Goal: Communication & Community: Answer question/provide support

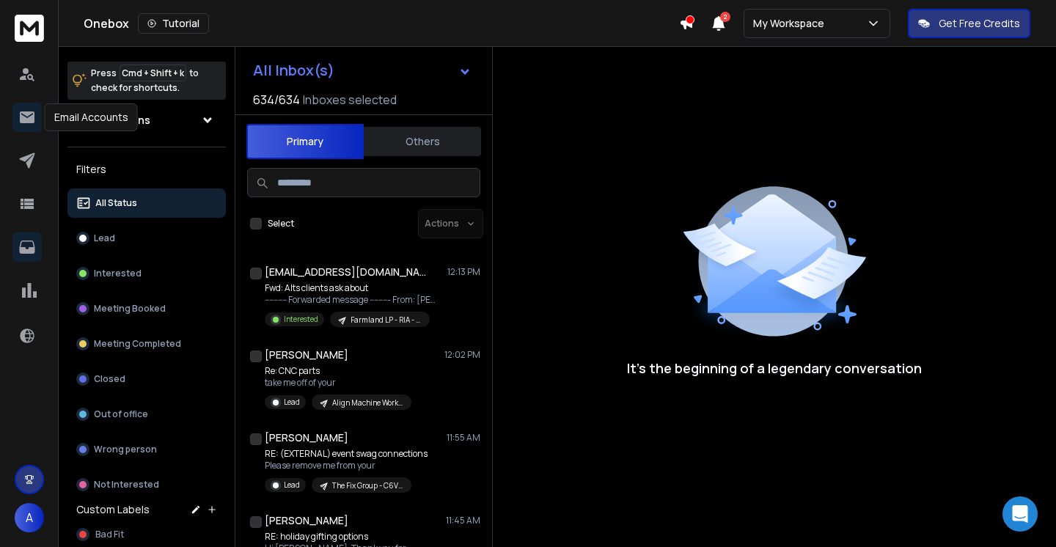
click at [26, 119] on icon at bounding box center [27, 118] width 15 height 12
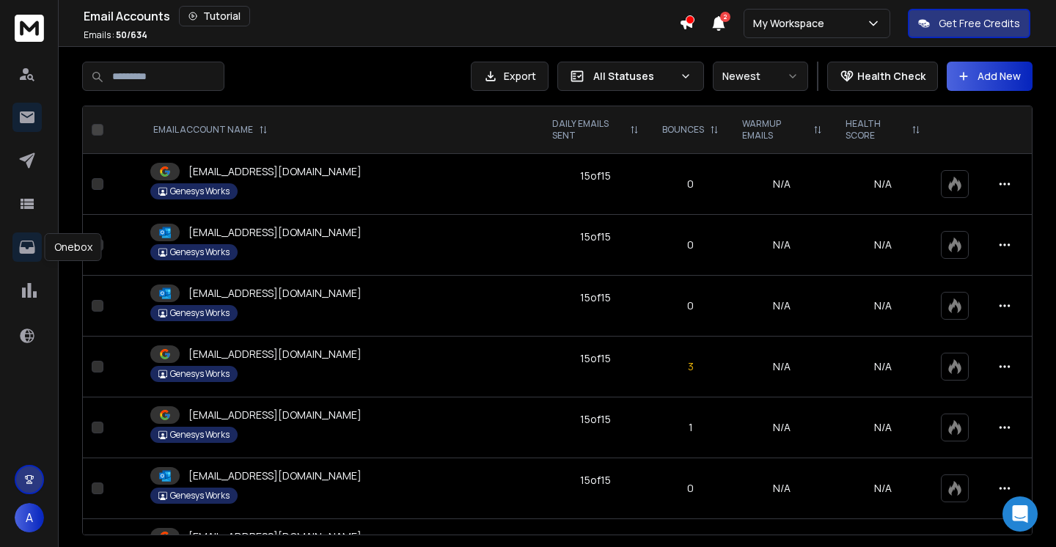
click at [25, 246] on icon at bounding box center [27, 247] width 18 height 18
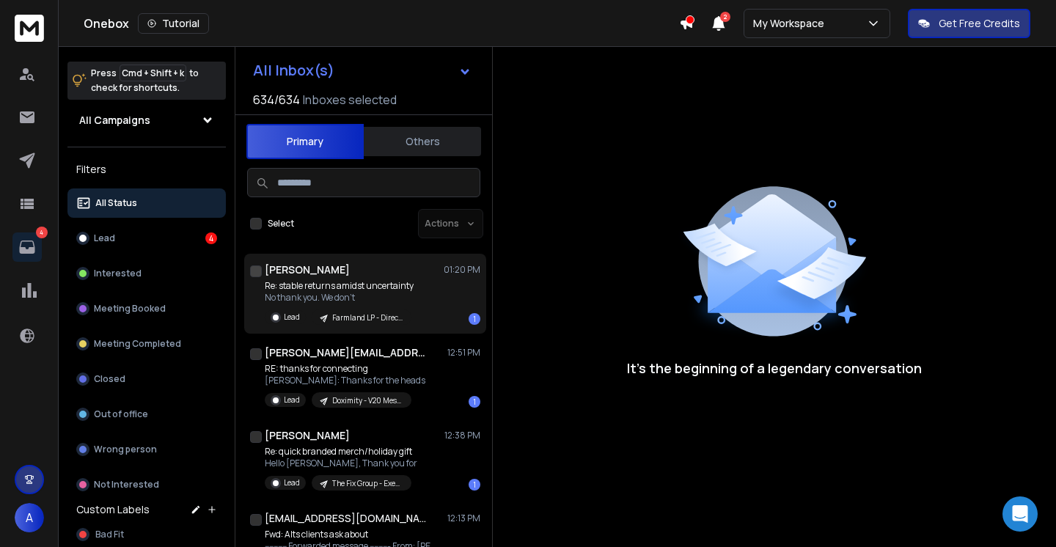
scroll to position [94, 0]
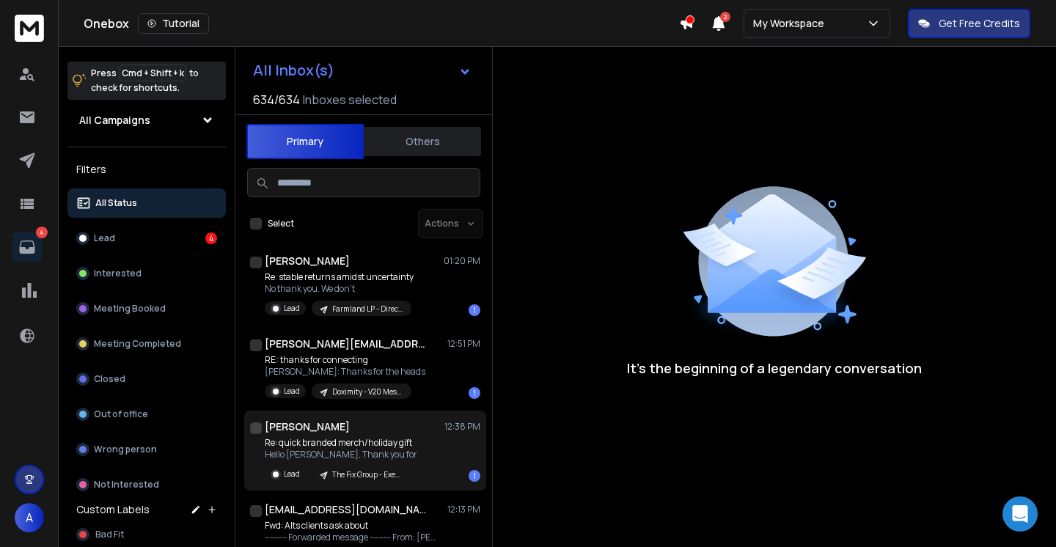
click at [351, 445] on p "Re: quick branded merch/holiday gift" at bounding box center [341, 443] width 153 height 12
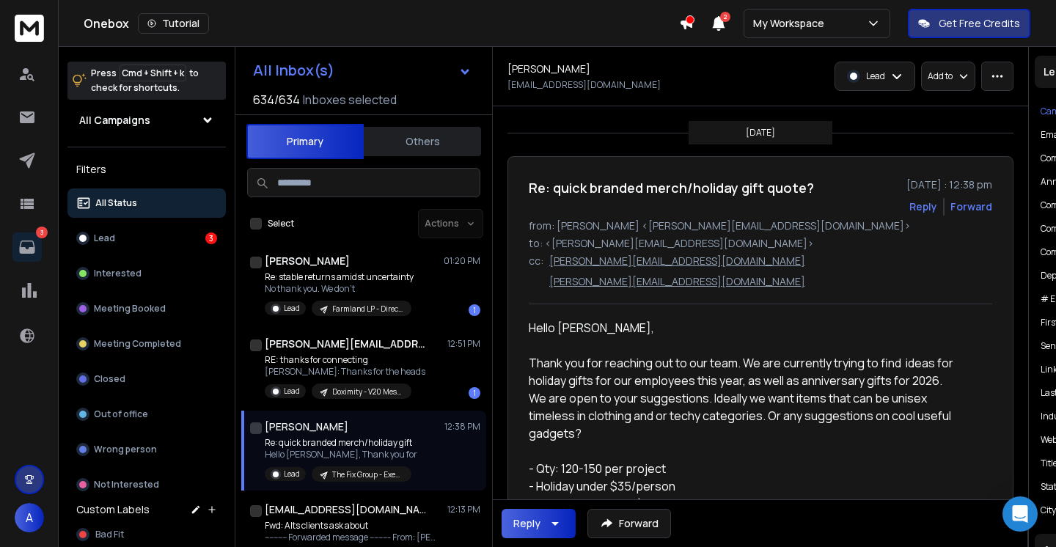
click at [890, 67] on div "Lead" at bounding box center [875, 76] width 79 height 28
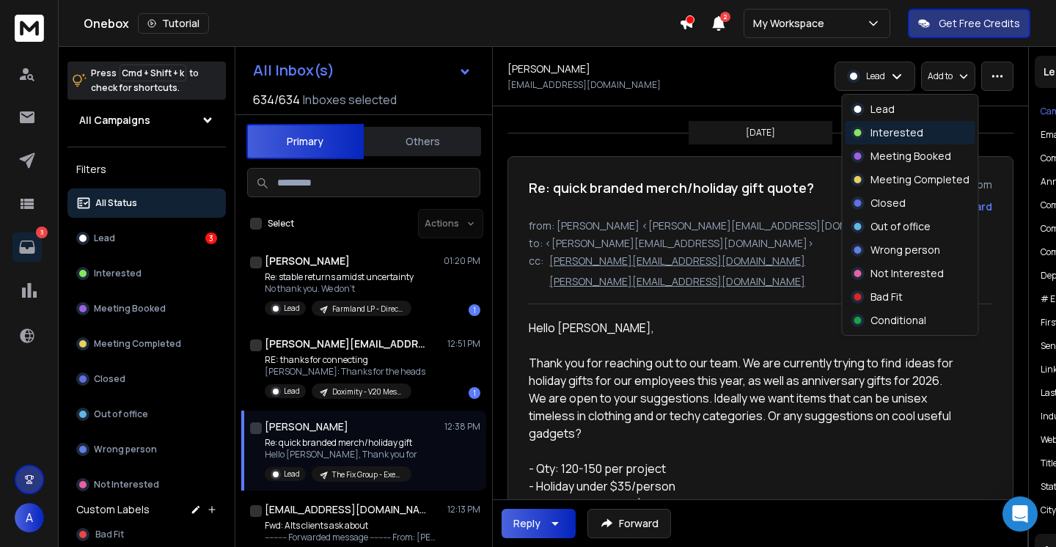
click at [881, 131] on p "Interested" at bounding box center [897, 132] width 53 height 15
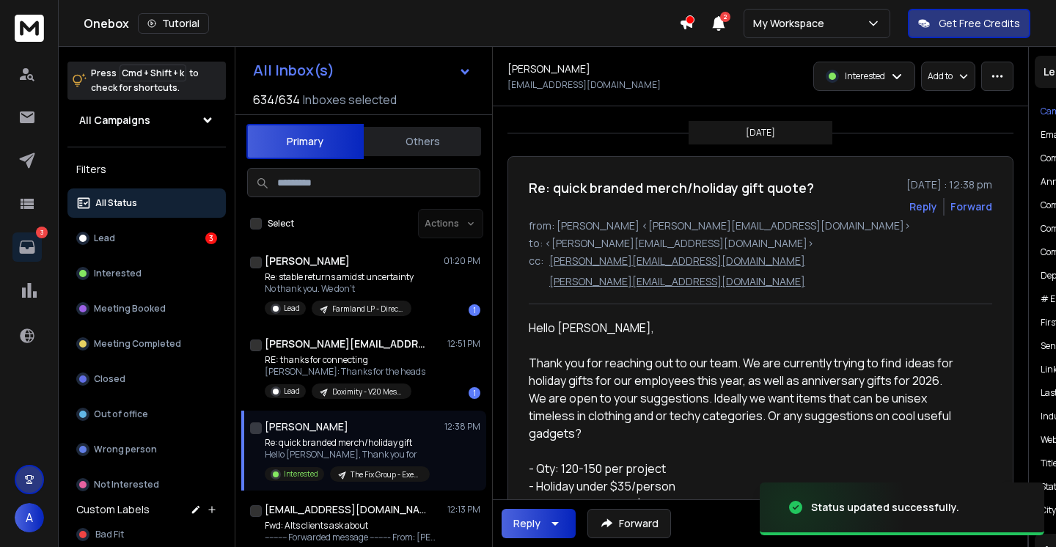
click at [978, 204] on div "Forward" at bounding box center [972, 207] width 42 height 15
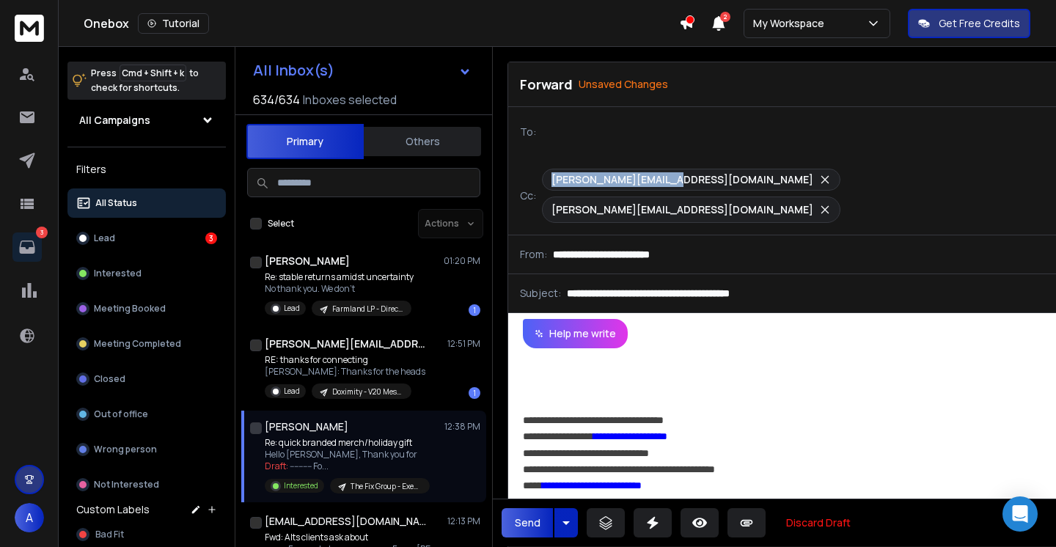
drag, startPoint x: 665, startPoint y: 183, endPoint x: 538, endPoint y: 180, distance: 126.9
click at [538, 180] on div "Cc: [PERSON_NAME][EMAIL_ADDRESS][DOMAIN_NAME] [PERSON_NAME][EMAIL_ADDRESS][DOMA…" at bounding box center [822, 196] width 629 height 78
copy div "[PERSON_NAME][EMAIL_ADDRESS][DOMAIN_NAME]"
click at [560, 357] on div "**********" at bounding box center [822, 441] width 629 height 186
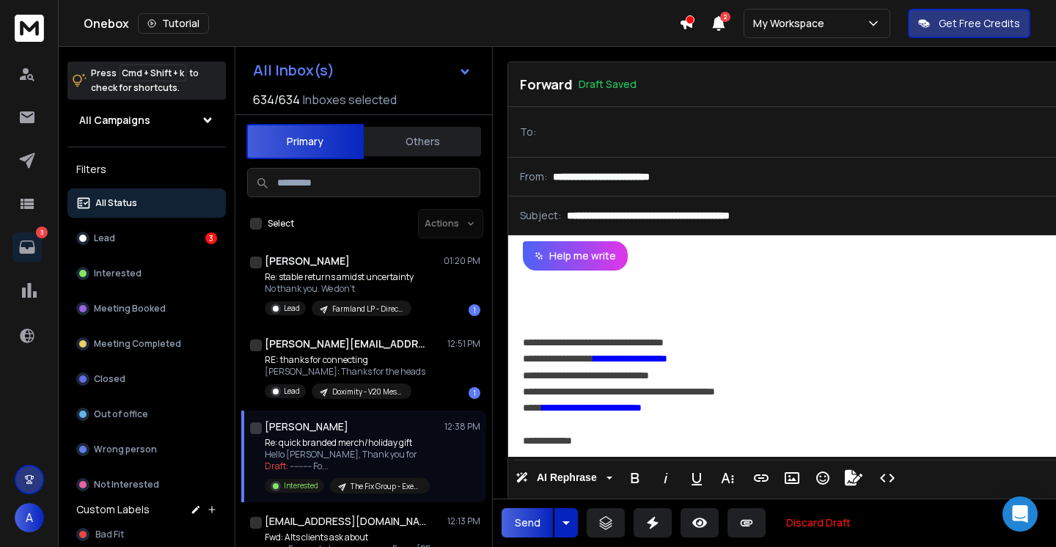
click at [551, 299] on div at bounding box center [822, 293] width 599 height 16
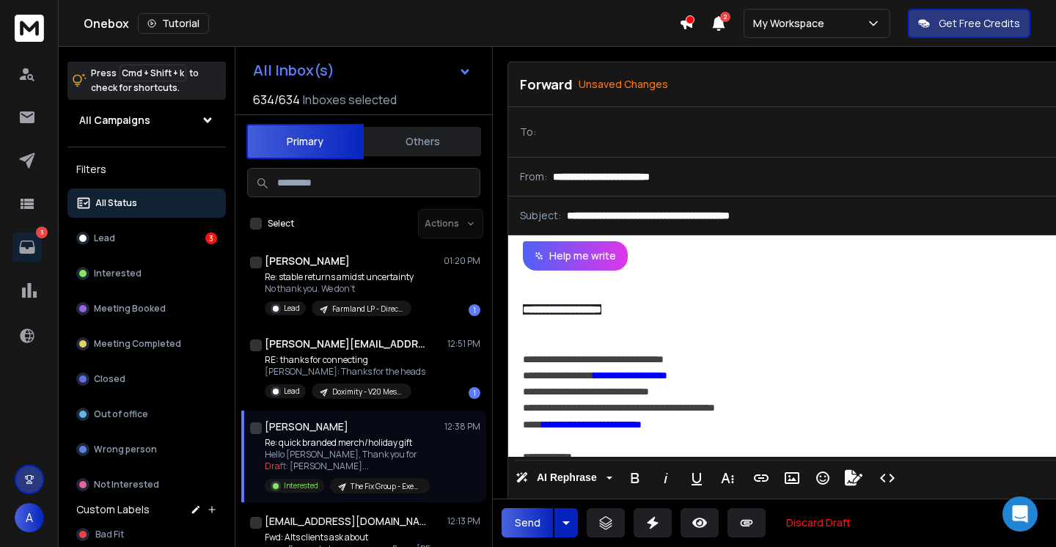
click at [730, 139] on div at bounding box center [805, 132] width 526 height 26
click at [718, 134] on div at bounding box center [805, 132] width 526 height 26
click at [549, 121] on input at bounding box center [593, 132] width 103 height 26
click at [682, 132] on div at bounding box center [805, 132] width 526 height 26
click at [895, 155] on div "To: CC BCC" at bounding box center [822, 132] width 629 height 50
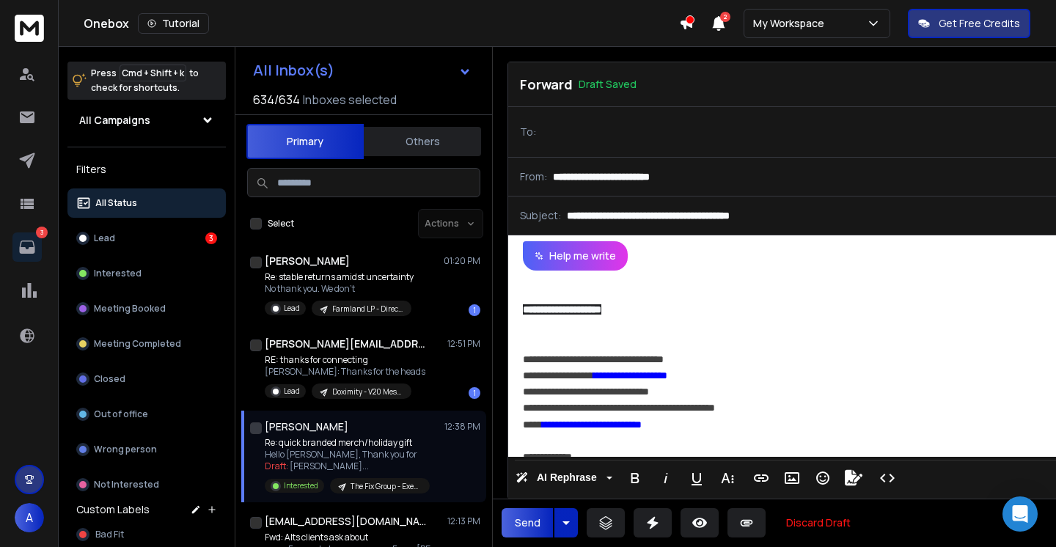
click at [803, 186] on div "**********" at bounding box center [822, 177] width 629 height 38
click at [731, 176] on input "**********" at bounding box center [839, 176] width 572 height 15
click at [596, 131] on input at bounding box center [593, 132] width 103 height 26
click at [590, 131] on input at bounding box center [593, 132] width 103 height 26
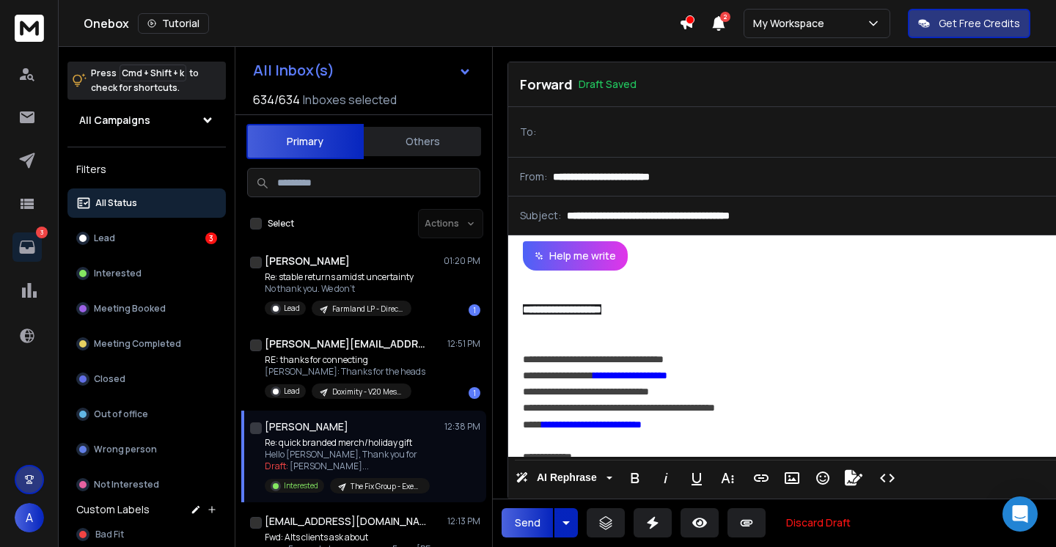
click at [560, 174] on input "**********" at bounding box center [839, 176] width 572 height 15
click at [538, 138] on div "To:" at bounding box center [794, 132] width 548 height 26
click at [549, 138] on input at bounding box center [593, 132] width 103 height 26
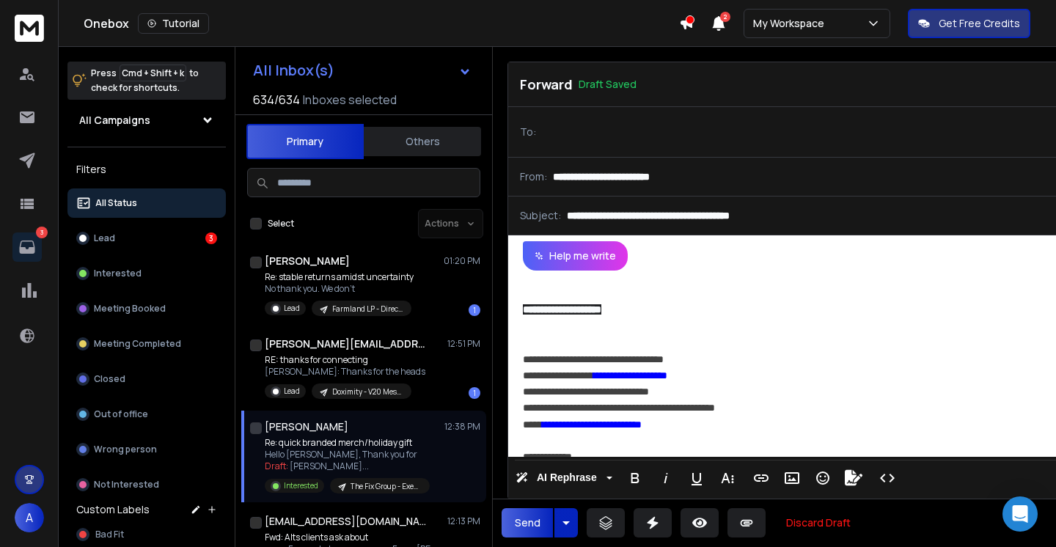
click at [549, 138] on input at bounding box center [593, 132] width 103 height 26
click at [760, 120] on div at bounding box center [805, 132] width 526 height 26
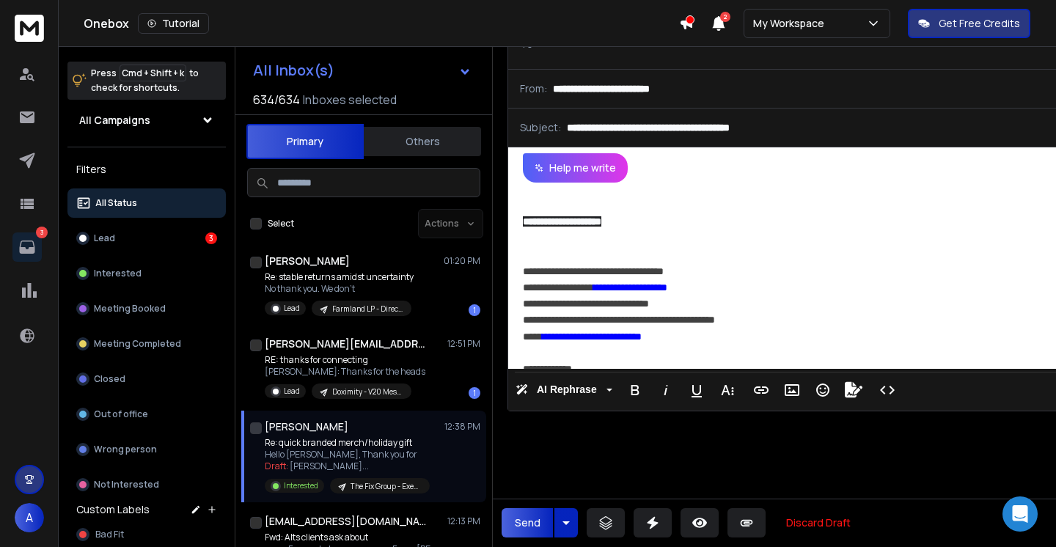
scroll to position [0, 0]
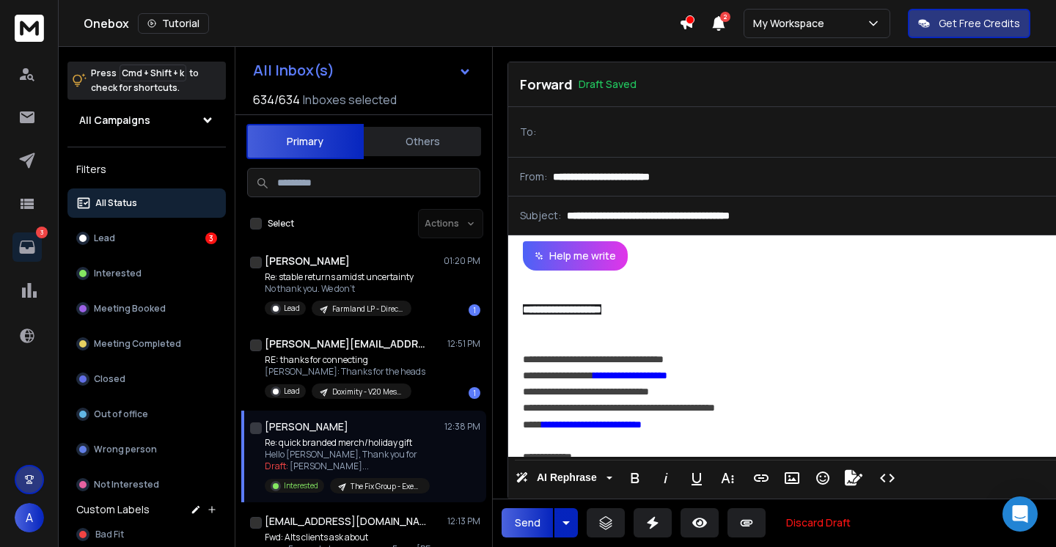
click at [655, 168] on div "**********" at bounding box center [822, 177] width 629 height 38
click at [648, 175] on input "**********" at bounding box center [839, 176] width 572 height 15
click at [648, 176] on input "**********" at bounding box center [839, 176] width 572 height 15
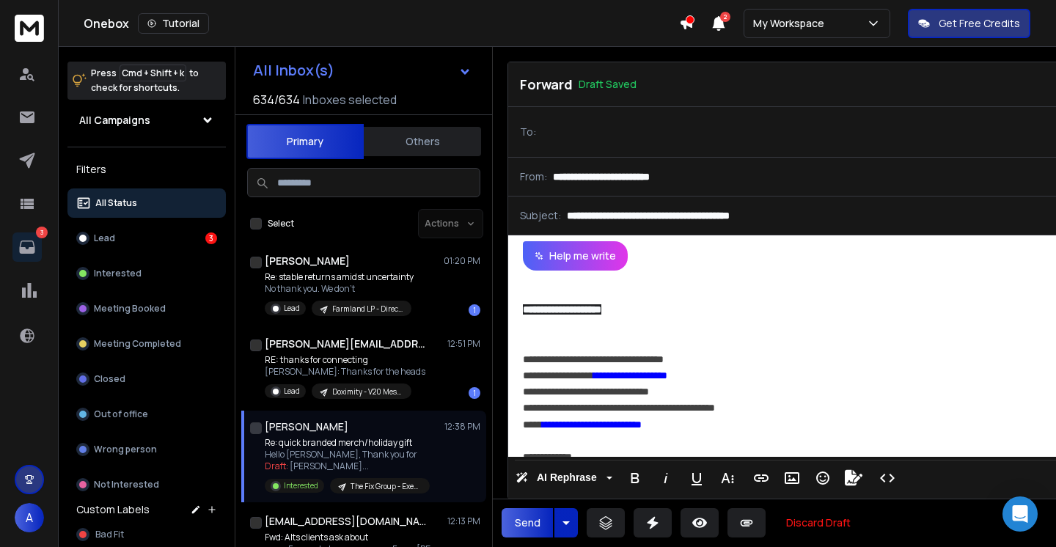
click at [728, 142] on div at bounding box center [805, 132] width 526 height 26
click at [337, 458] on p "Hello [PERSON_NAME], Thank you for" at bounding box center [347, 455] width 165 height 12
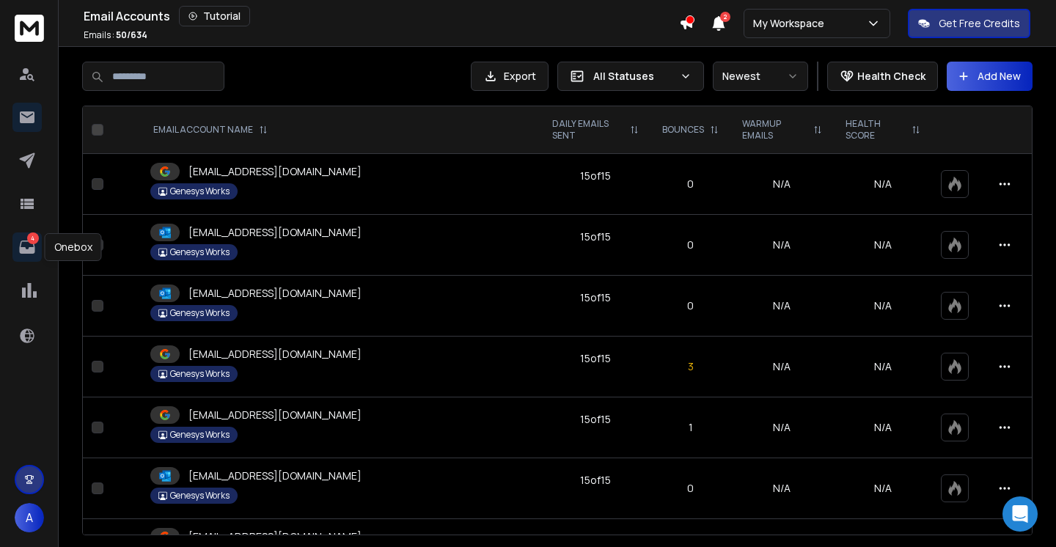
click at [19, 243] on icon at bounding box center [27, 247] width 18 height 18
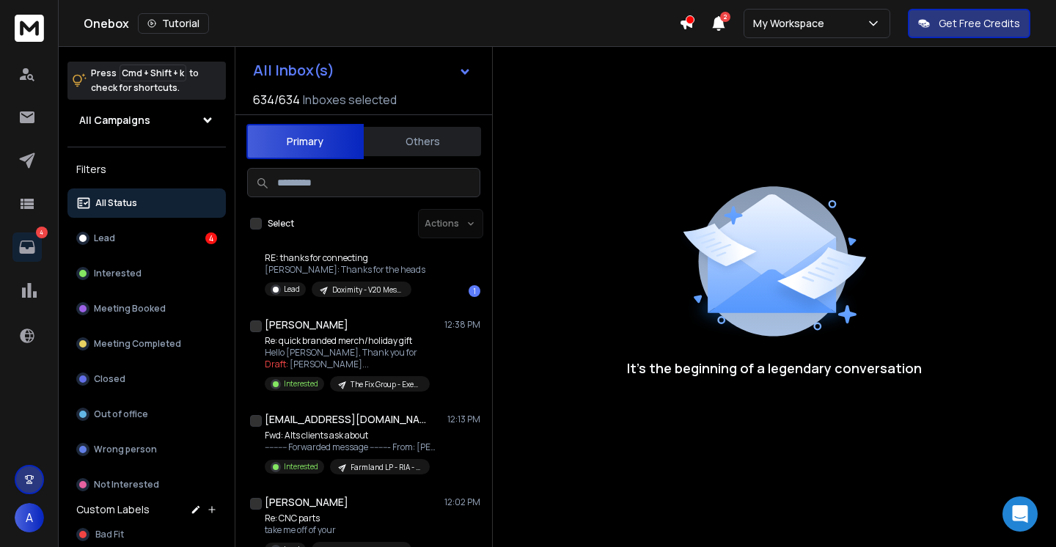
scroll to position [307, 0]
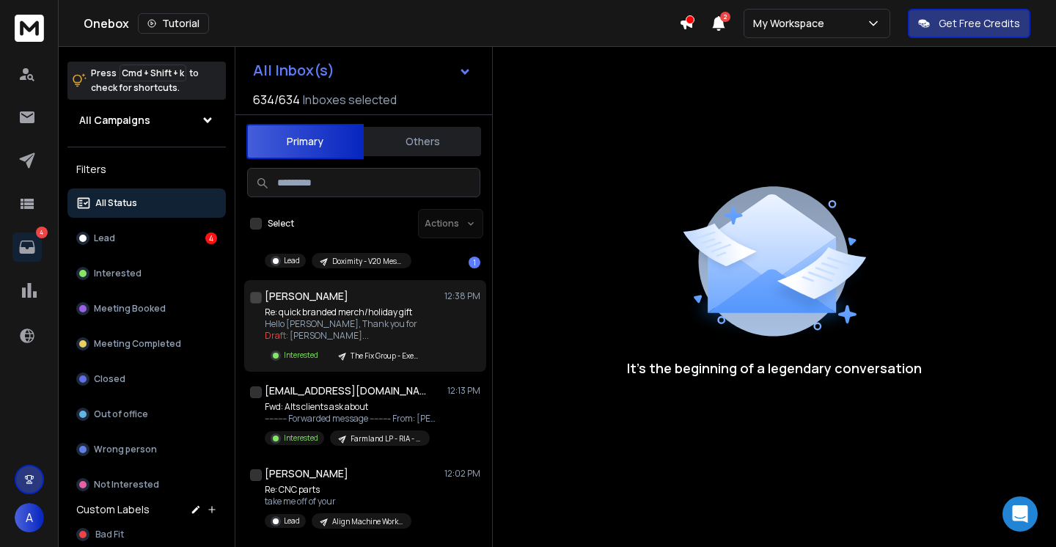
click at [364, 330] on span "emily.b@valnetinc.c ..." at bounding box center [329, 335] width 79 height 12
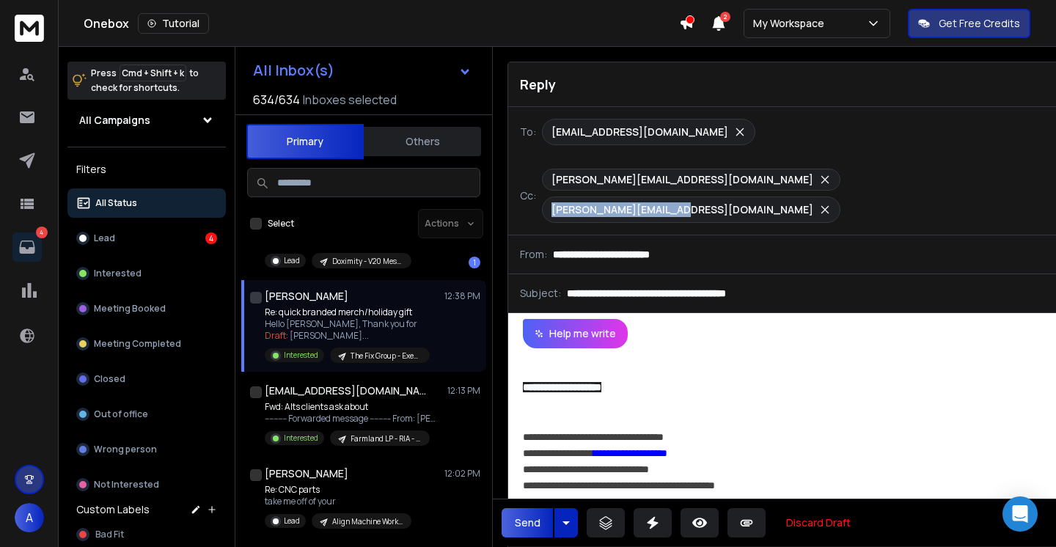
drag, startPoint x: 821, startPoint y: 182, endPoint x: 700, endPoint y: 188, distance: 121.2
click at [700, 197] on div "[PERSON_NAME][EMAIL_ADDRESS][DOMAIN_NAME]" at bounding box center [691, 210] width 299 height 26
copy p "[PERSON_NAME][EMAIL_ADDRESS][DOMAIN_NAME]"
click at [831, 204] on icon at bounding box center [825, 210] width 12 height 12
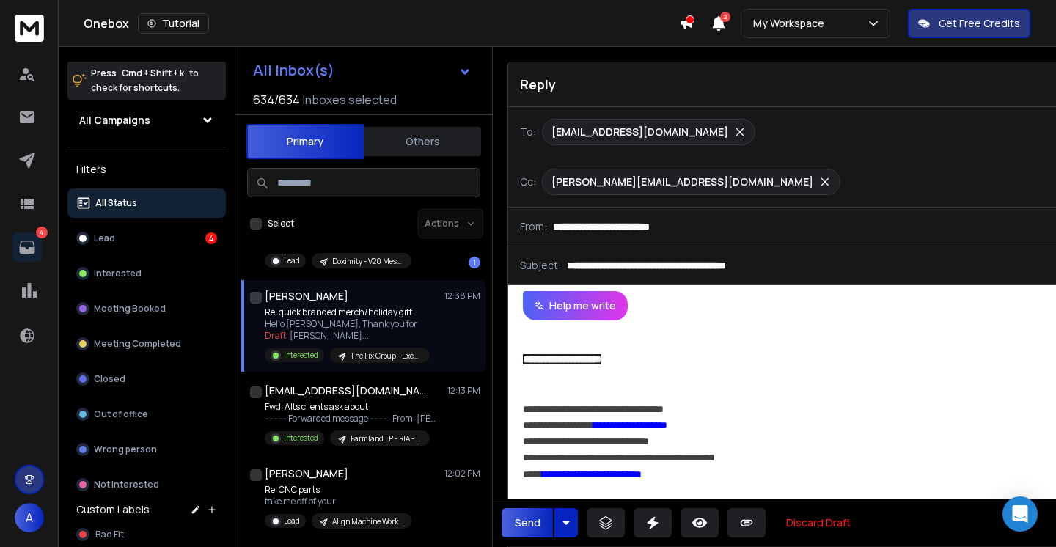
click at [819, 177] on icon at bounding box center [825, 182] width 12 height 12
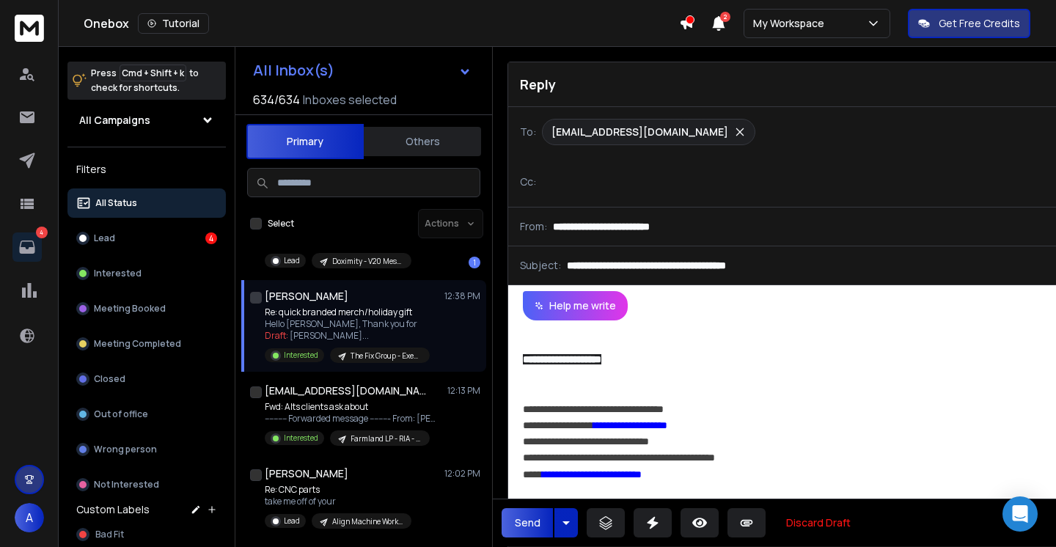
click at [734, 130] on icon at bounding box center [740, 132] width 12 height 12
click at [585, 341] on div "**********" at bounding box center [822, 414] width 629 height 186
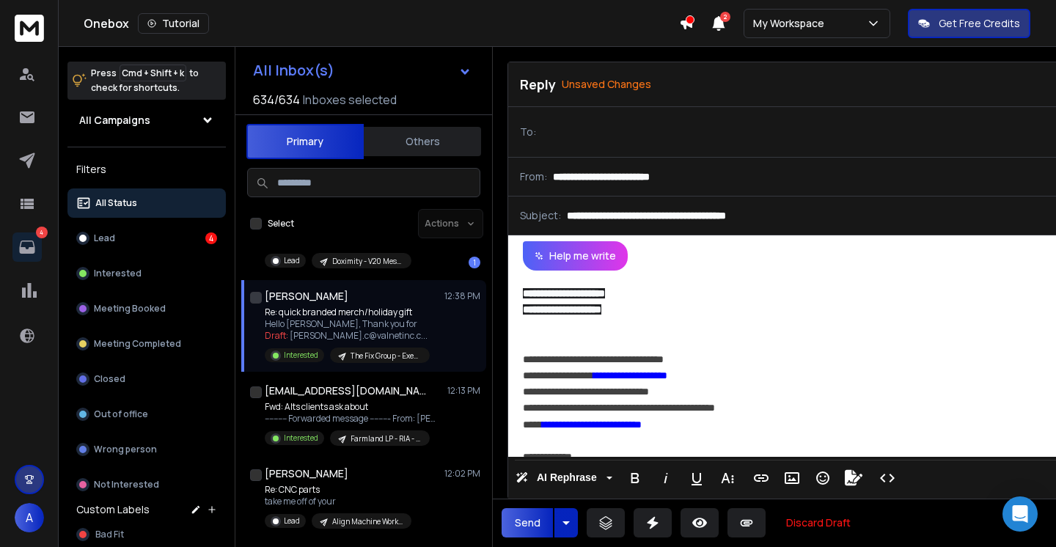
click at [588, 133] on input at bounding box center [593, 132] width 103 height 26
type input "**********"
click at [525, 536] on button "Send" at bounding box center [527, 522] width 51 height 29
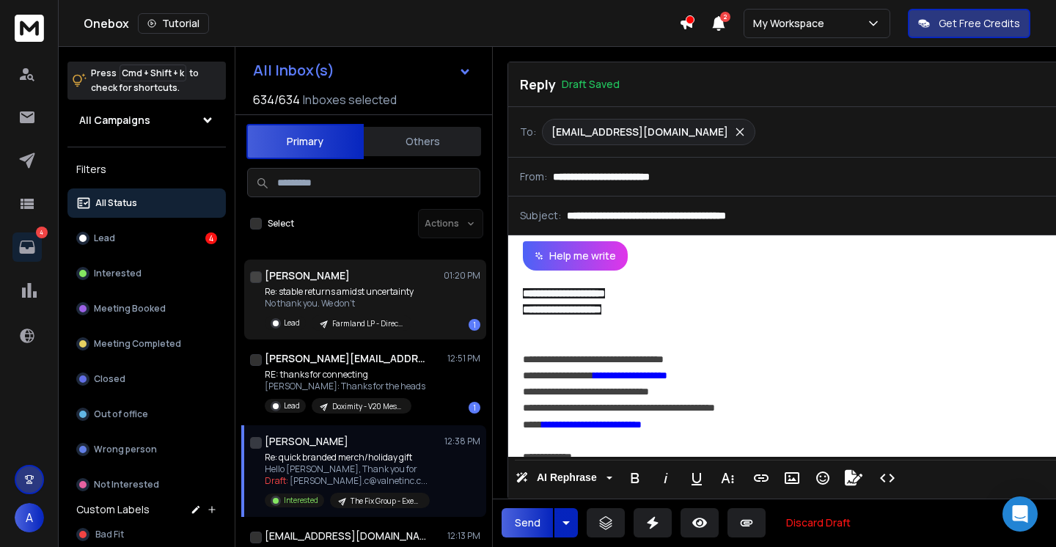
scroll to position [105, 0]
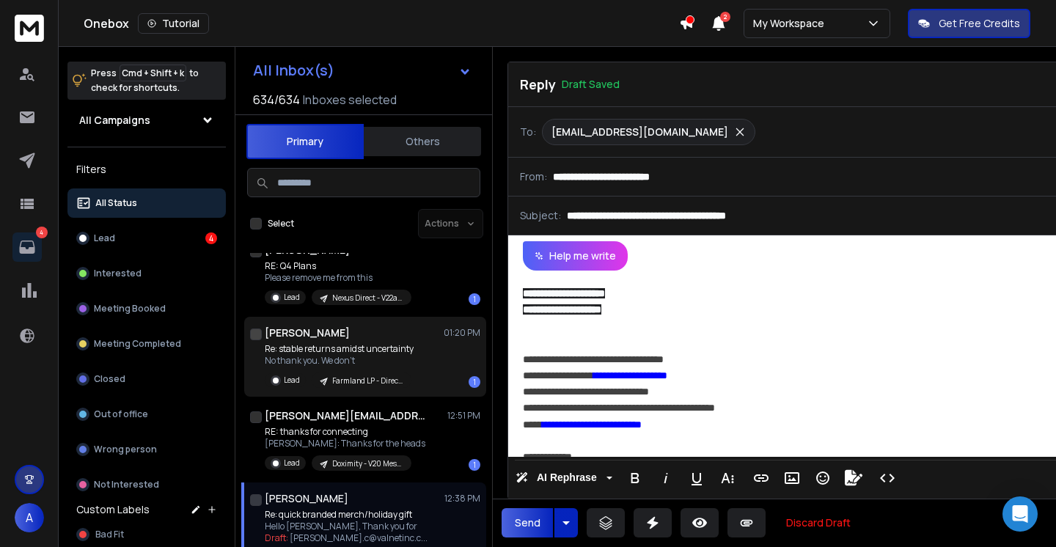
click at [370, 357] on p "No thank you. We don't" at bounding box center [339, 361] width 149 height 12
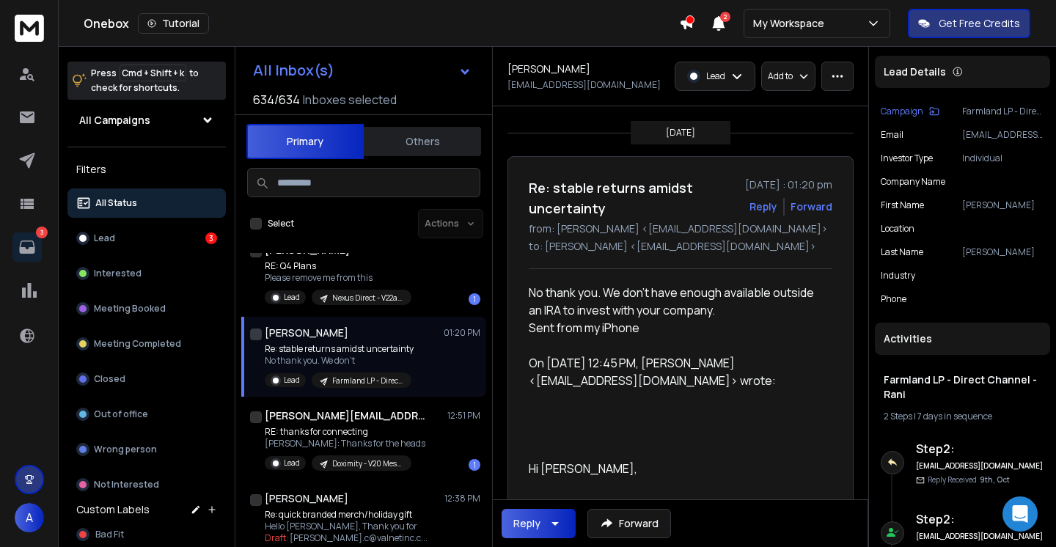
click at [807, 205] on div "Forward" at bounding box center [812, 207] width 42 height 15
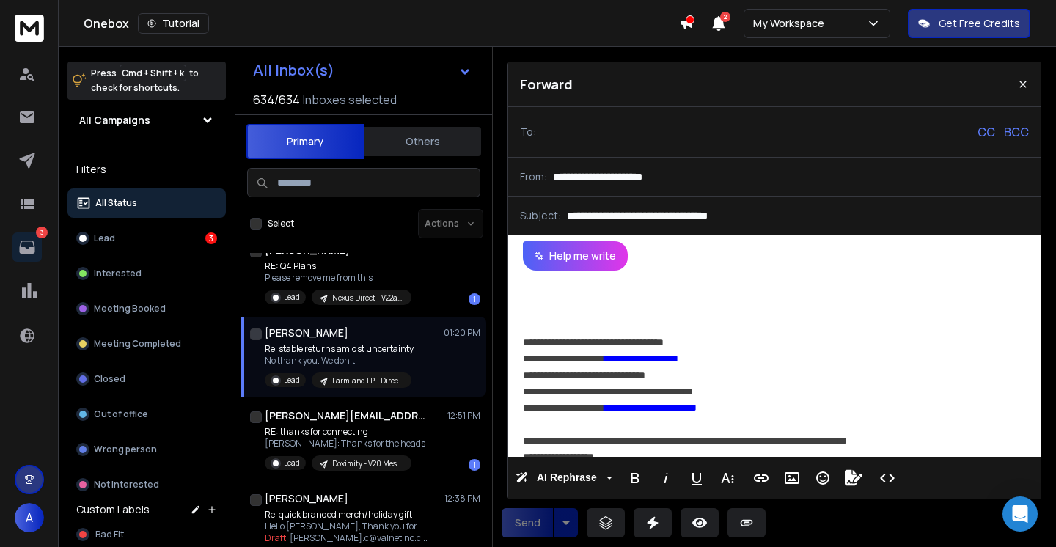
click at [617, 136] on input at bounding box center [593, 132] width 103 height 26
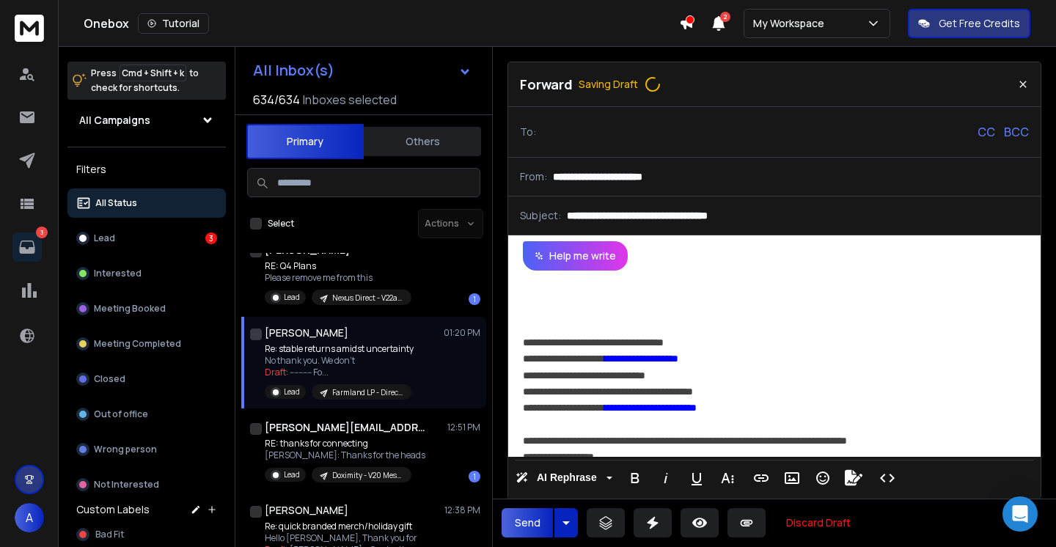
type input "**********"
click at [524, 520] on button "Send" at bounding box center [527, 522] width 51 height 29
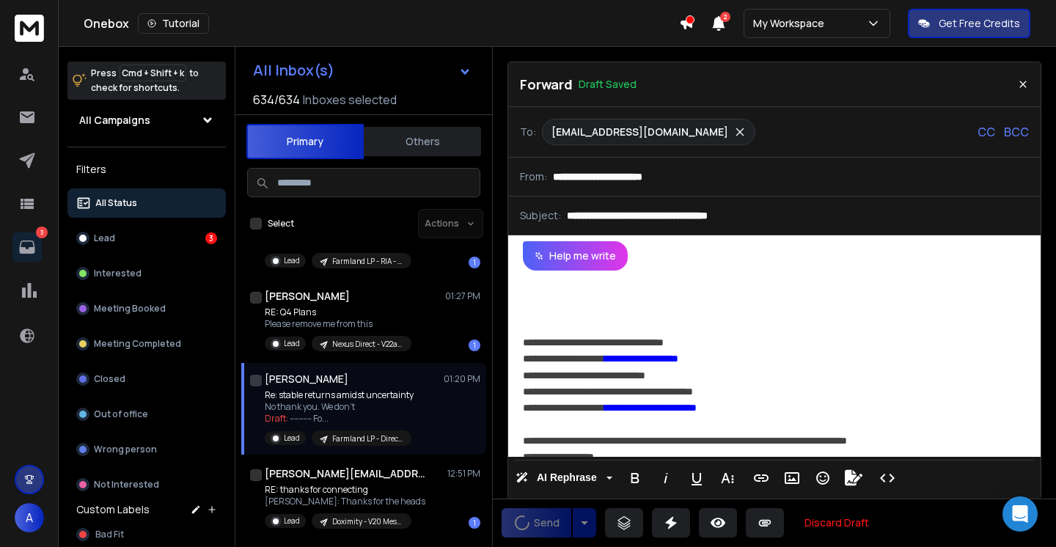
scroll to position [0, 0]
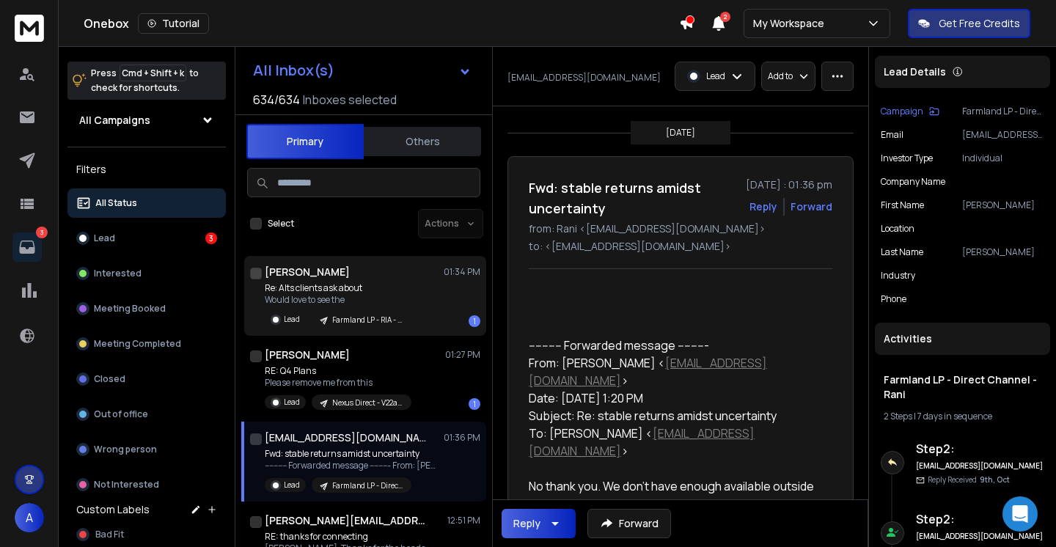
click at [340, 292] on p "Re: Alts clients ask about" at bounding box center [338, 288] width 147 height 12
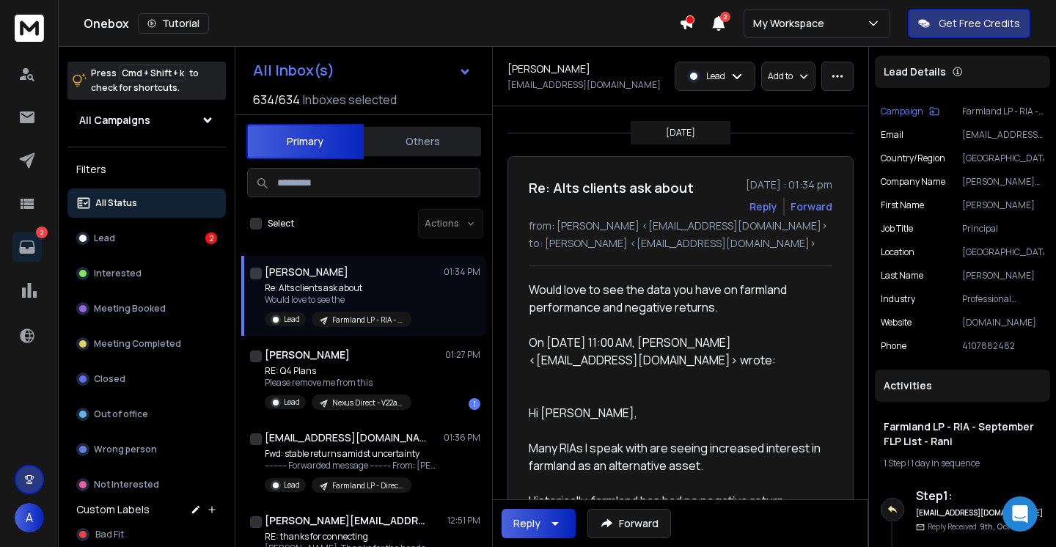
click at [741, 76] on icon at bounding box center [737, 76] width 12 height 12
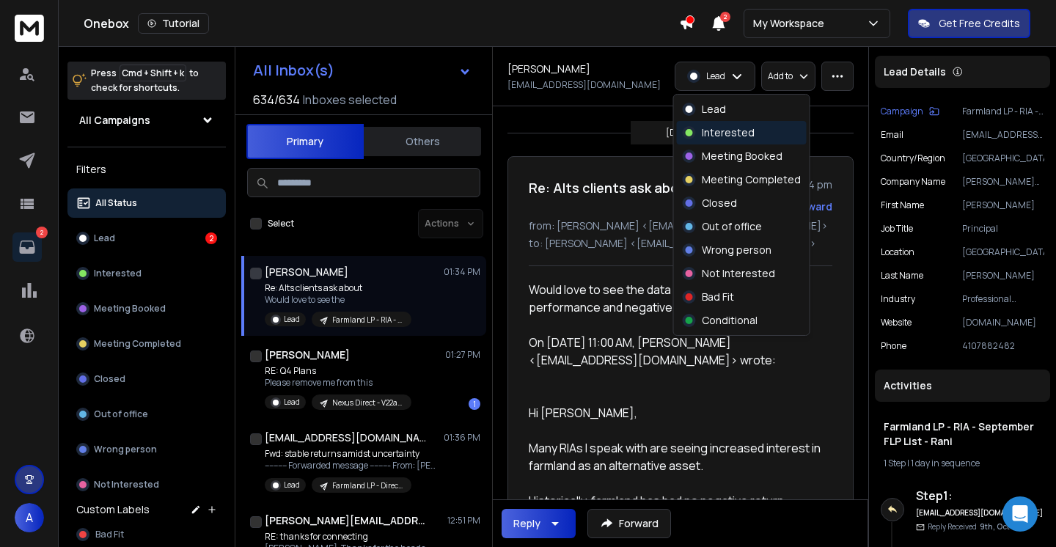
click at [725, 132] on p "Interested" at bounding box center [728, 132] width 53 height 15
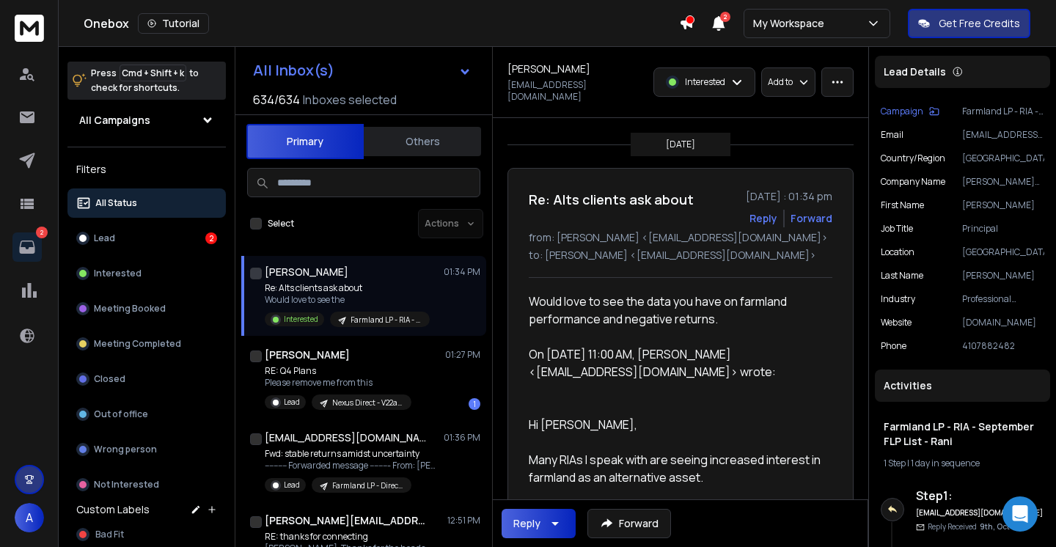
click at [813, 211] on div "Forward" at bounding box center [812, 218] width 42 height 15
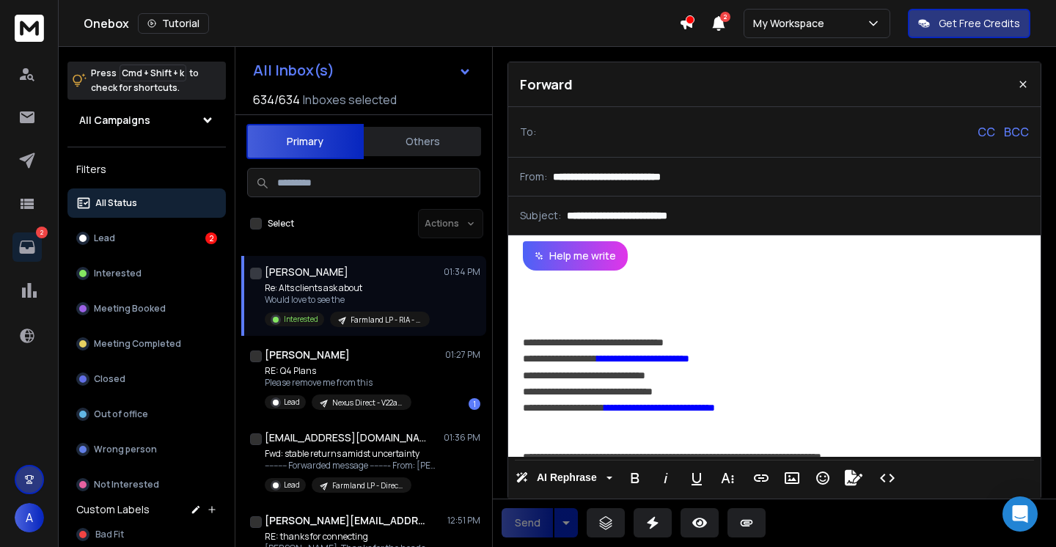
click at [617, 128] on input at bounding box center [593, 132] width 103 height 26
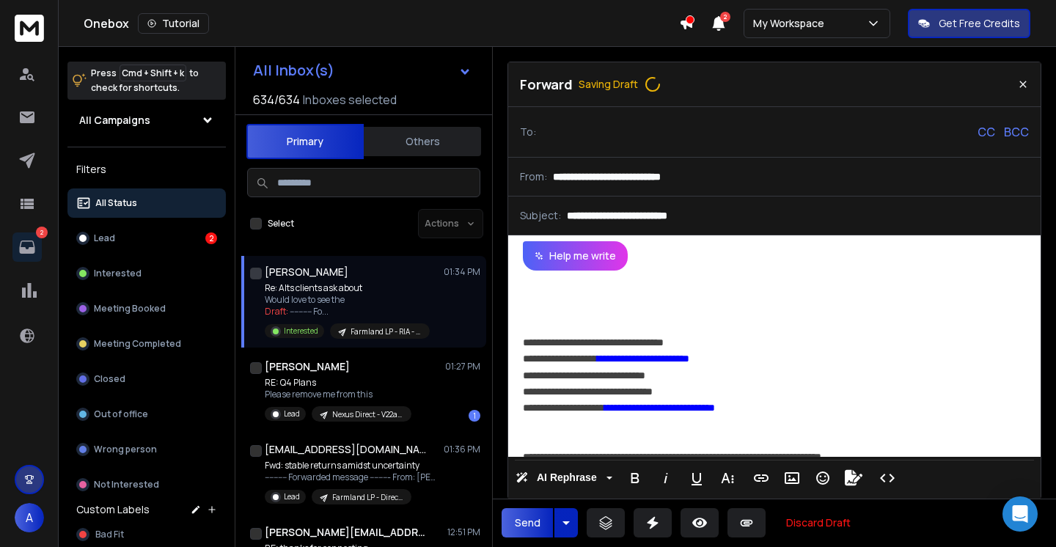
type input "**********"
click at [538, 527] on button "Send" at bounding box center [527, 522] width 51 height 29
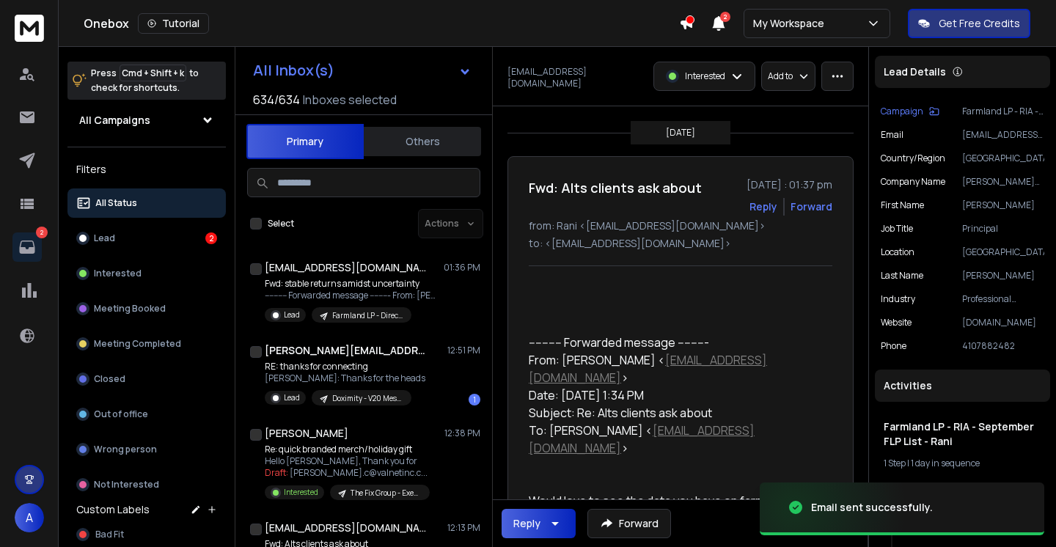
scroll to position [195, 0]
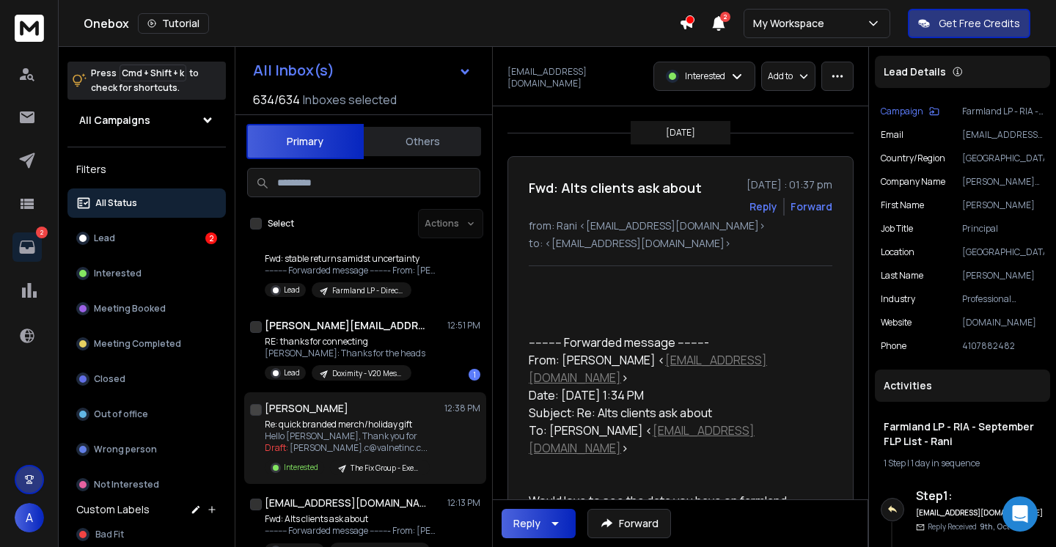
click at [376, 428] on p "Re: quick branded merch/holiday gift" at bounding box center [347, 425] width 165 height 12
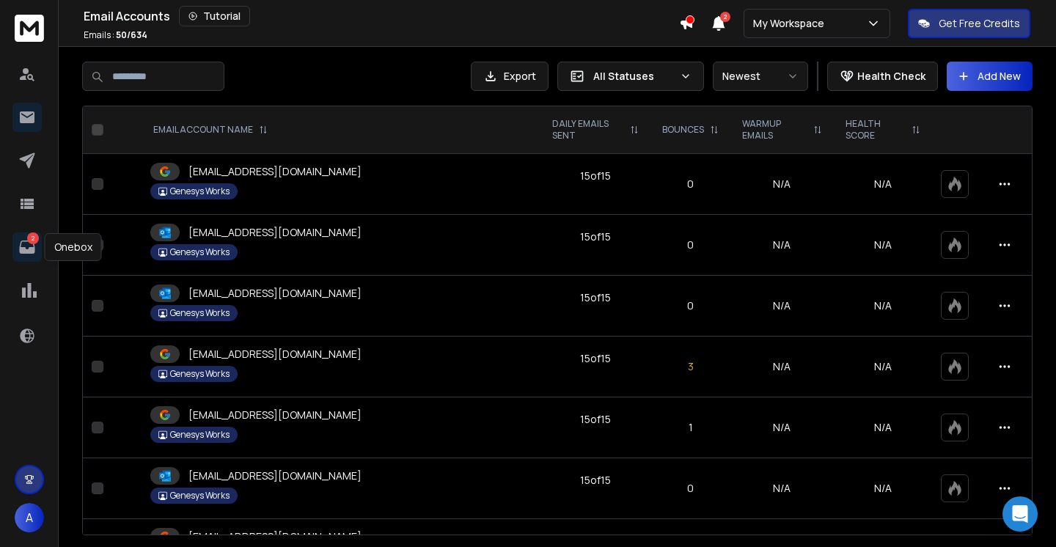
click at [23, 240] on icon at bounding box center [27, 247] width 18 height 18
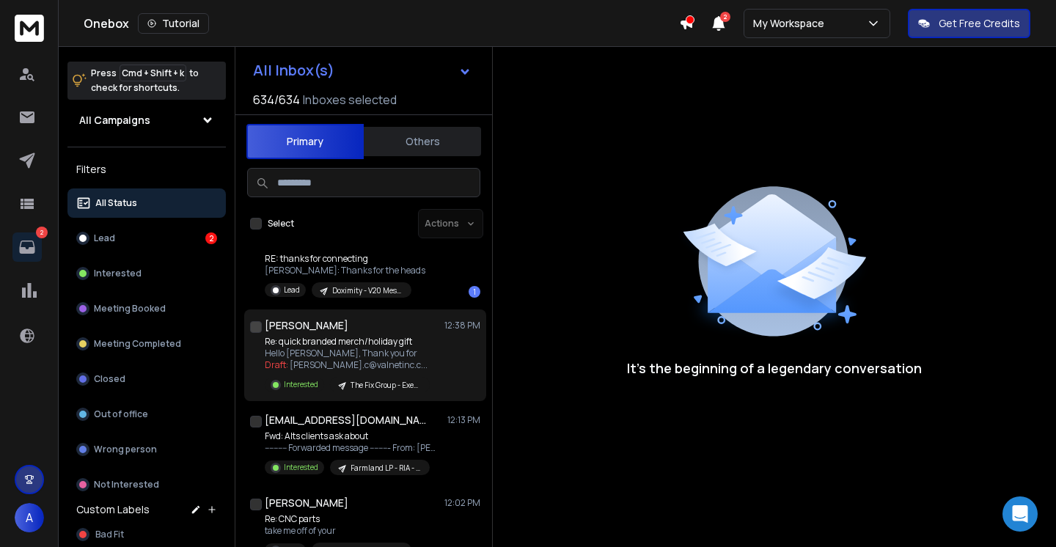
scroll to position [284, 0]
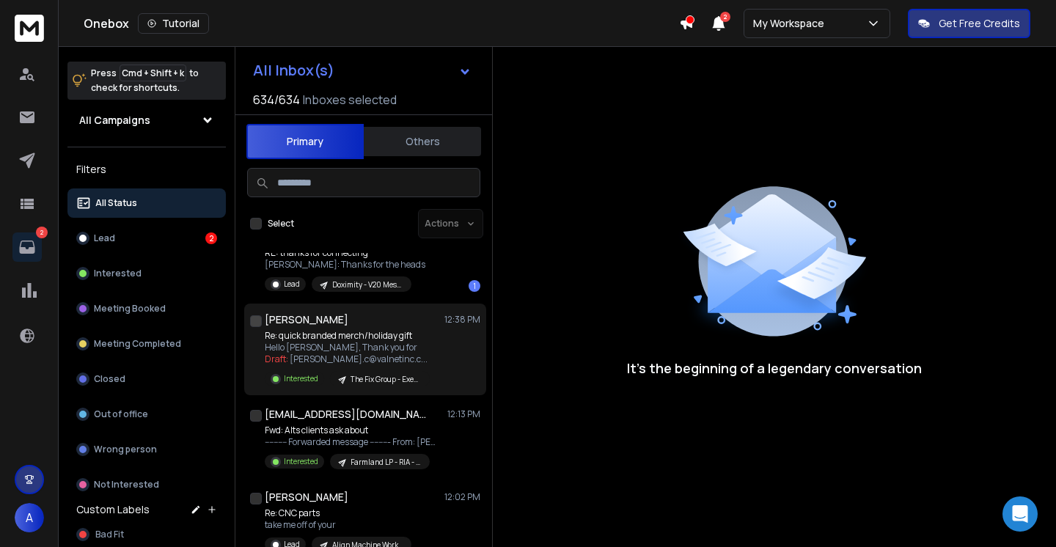
click at [354, 332] on p "Re: quick branded merch/holiday gift" at bounding box center [347, 336] width 165 height 12
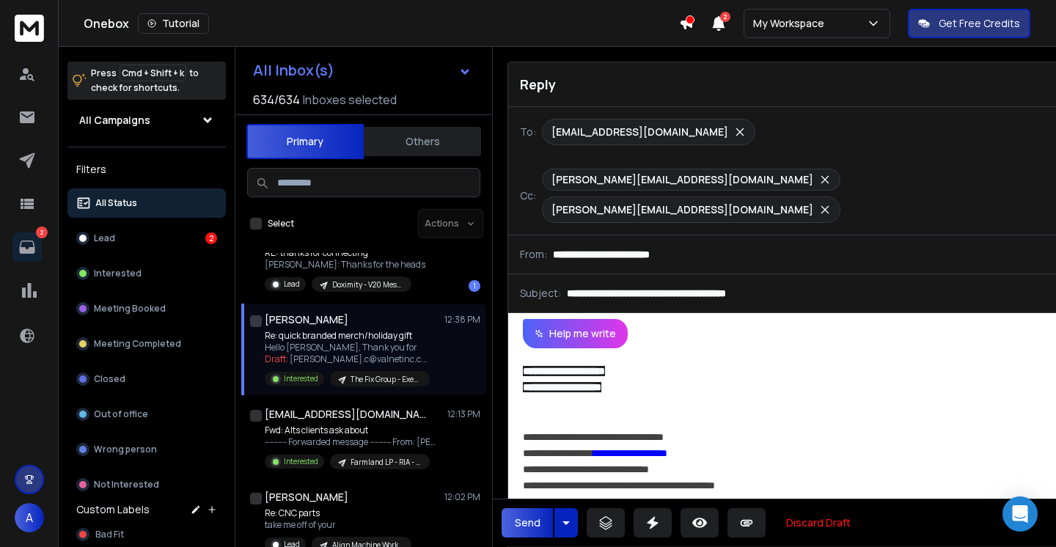
click at [822, 182] on icon at bounding box center [826, 180] width 8 height 8
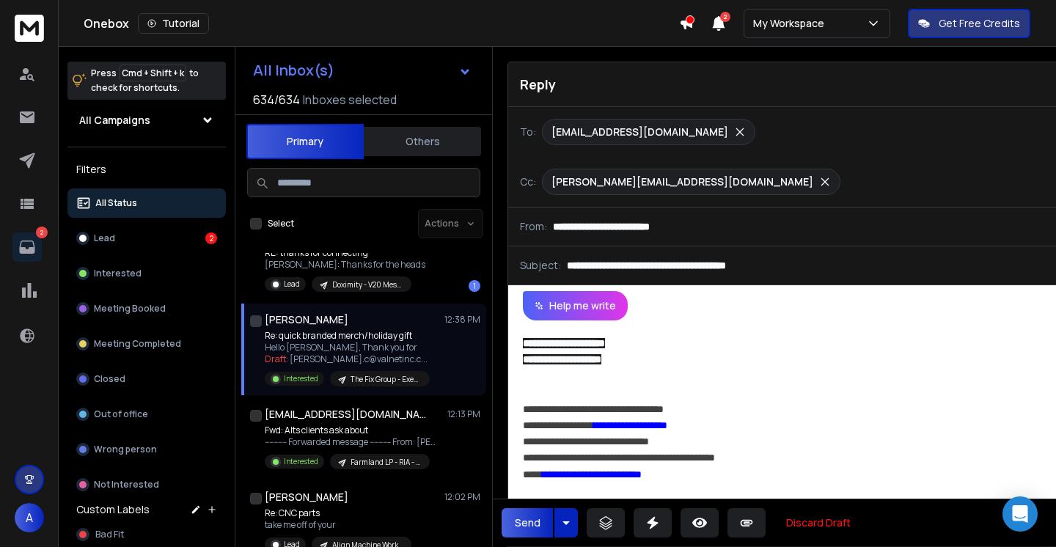
click at [822, 180] on icon at bounding box center [826, 182] width 8 height 8
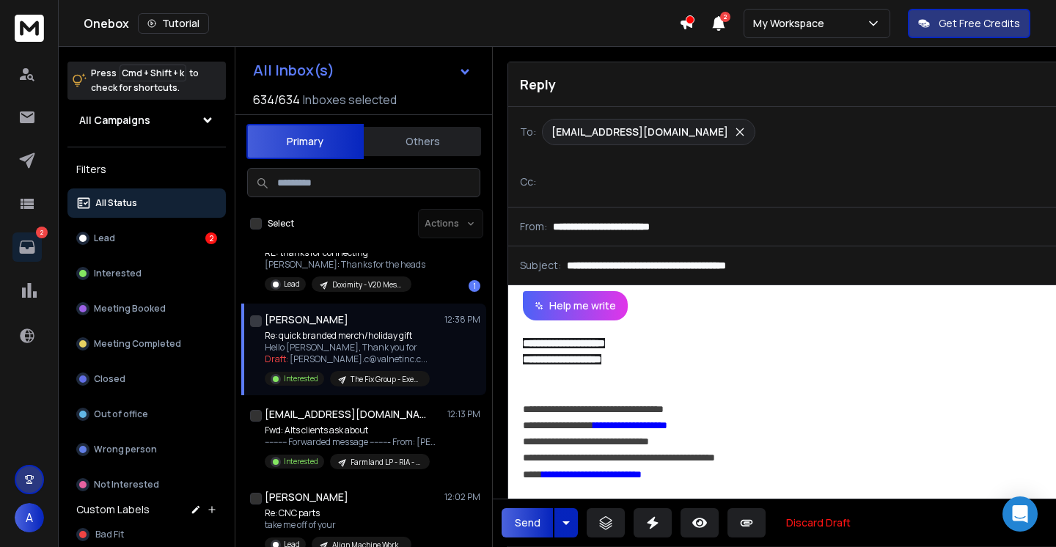
click at [734, 131] on icon at bounding box center [740, 132] width 12 height 12
click at [616, 134] on input at bounding box center [593, 132] width 103 height 26
type input "**********"
click at [527, 525] on button "Send" at bounding box center [527, 522] width 51 height 29
click at [524, 526] on button "Send" at bounding box center [527, 522] width 51 height 29
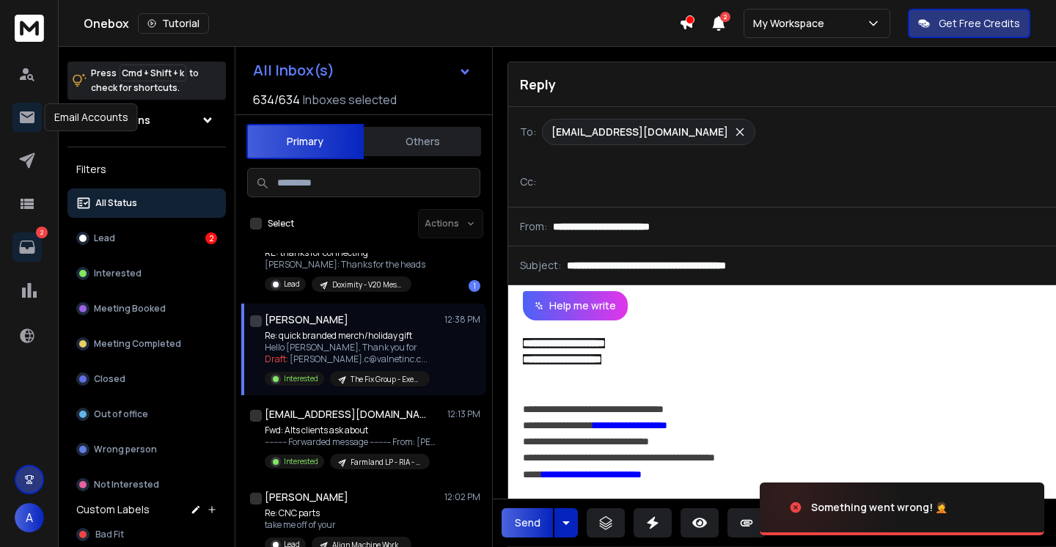
click at [29, 114] on icon at bounding box center [27, 118] width 15 height 12
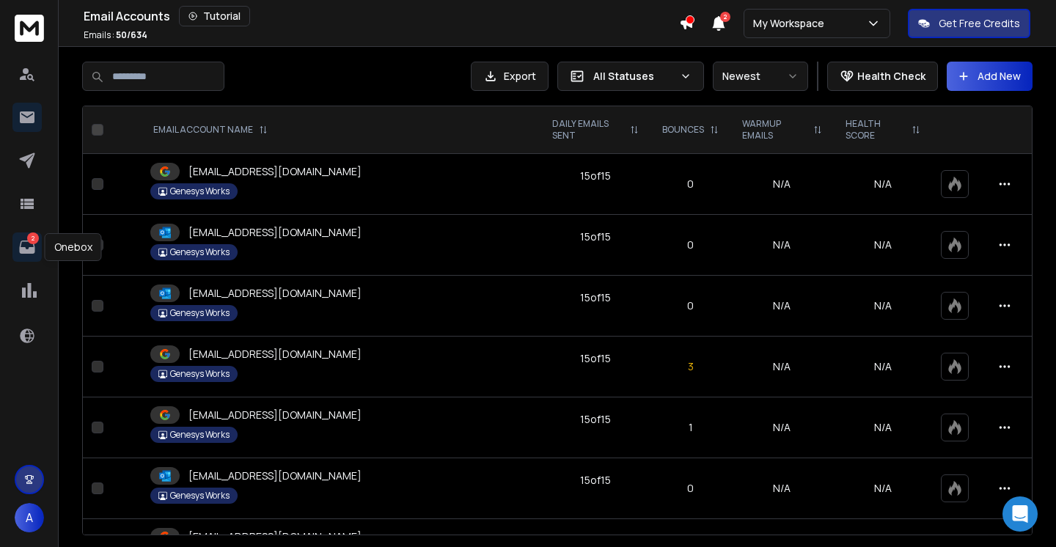
click at [30, 241] on p "2" at bounding box center [33, 239] width 12 height 12
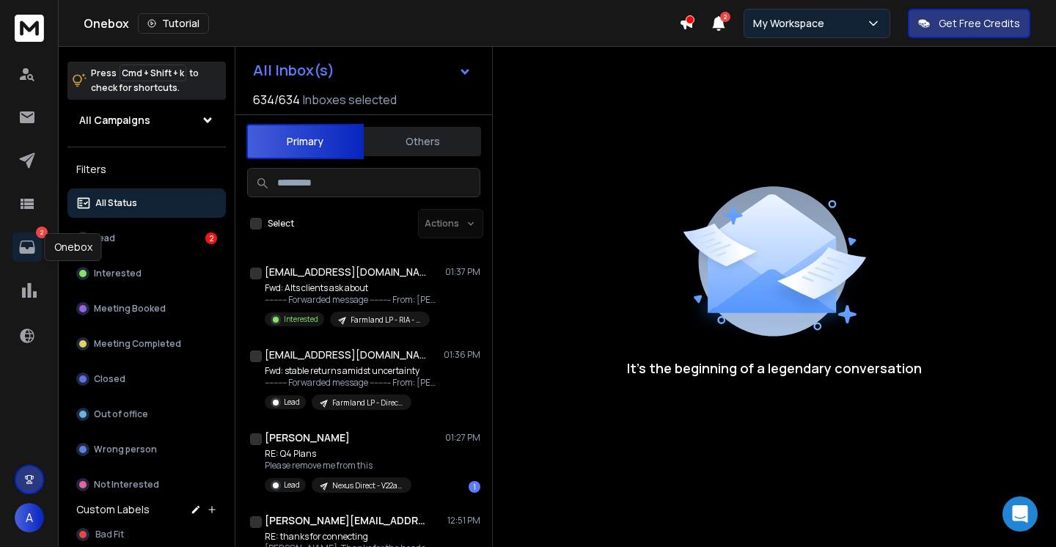
click at [841, 20] on div "My Workspace" at bounding box center [817, 23] width 128 height 15
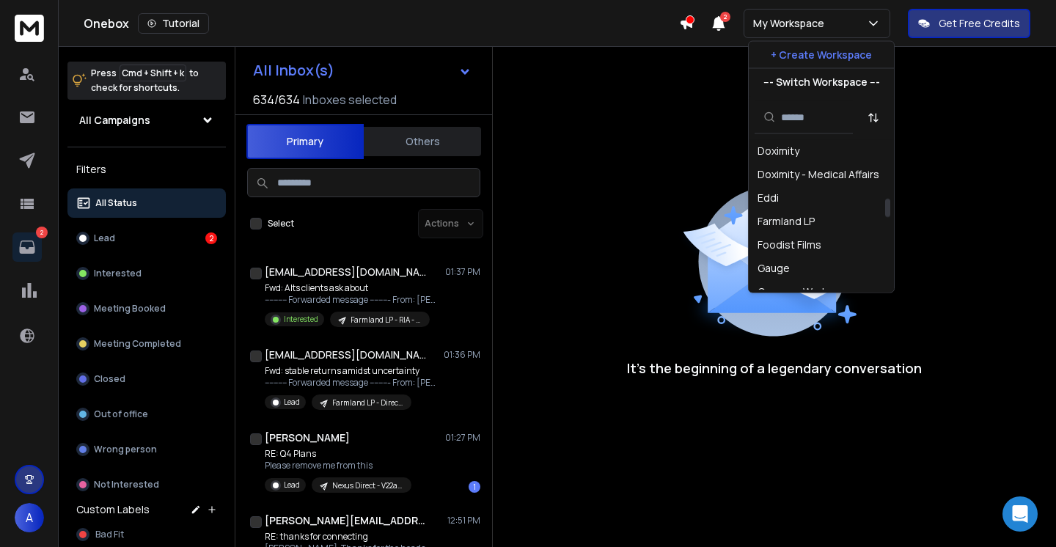
scroll to position [461, 0]
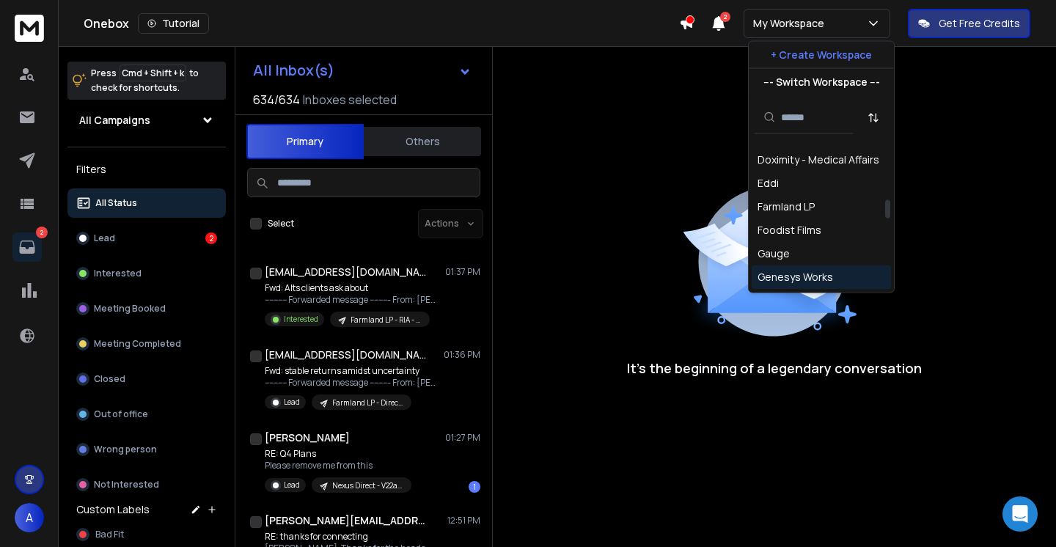
click at [791, 271] on div "Genesys Works" at bounding box center [796, 278] width 76 height 15
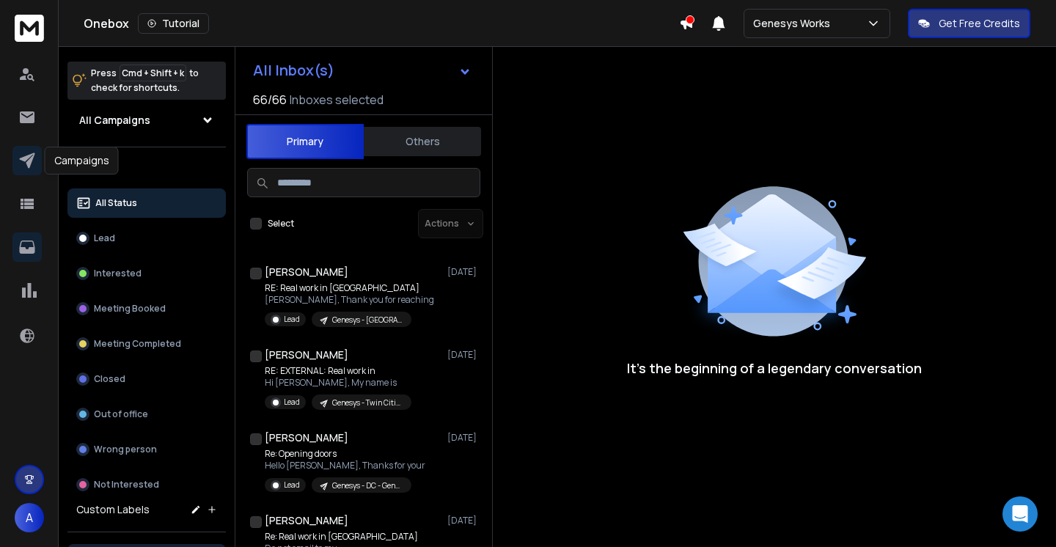
click at [24, 161] on icon at bounding box center [27, 161] width 18 height 18
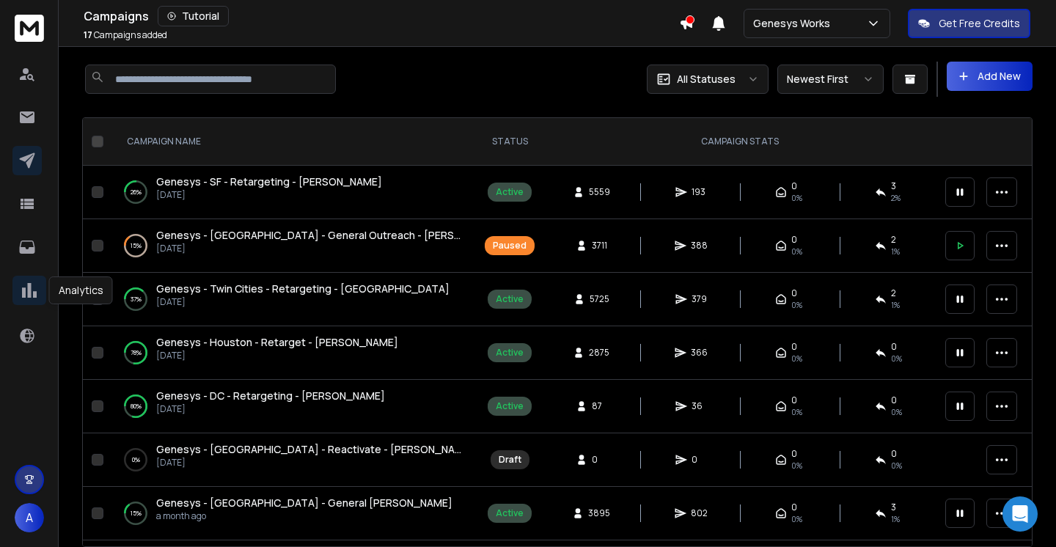
click at [25, 298] on icon at bounding box center [29, 290] width 22 height 22
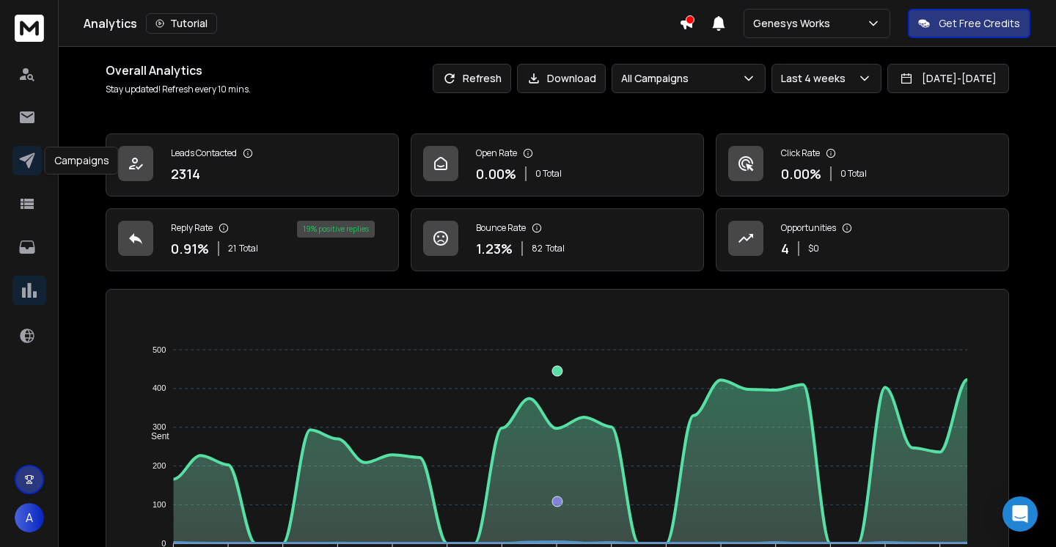
click at [34, 155] on icon at bounding box center [27, 161] width 18 height 18
